Goal: Task Accomplishment & Management: Use online tool/utility

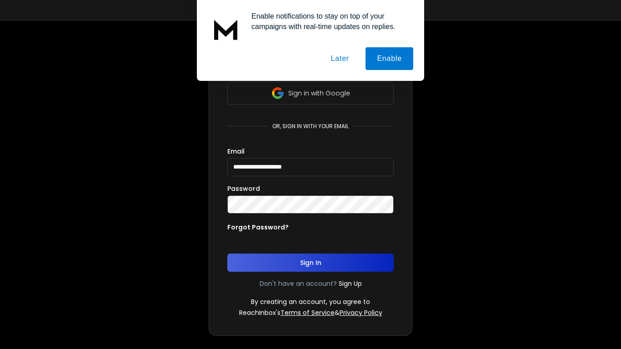
type input "**********"
click at [311, 262] on button "Sign In" at bounding box center [310, 263] width 166 height 18
